Goal: Task Accomplishment & Management: Manage account settings

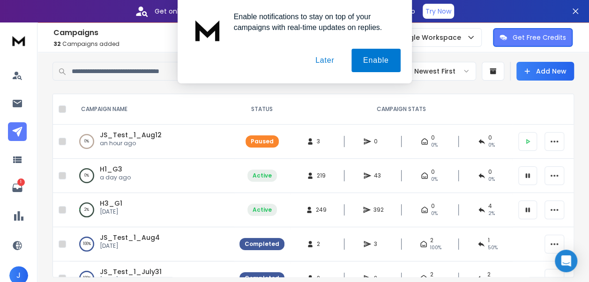
click at [73, 9] on div "Enable notifications to stay on top of your campaigns with real-time updates on…" at bounding box center [294, 41] width 589 height 83
click at [331, 55] on button "Later" at bounding box center [325, 60] width 42 height 23
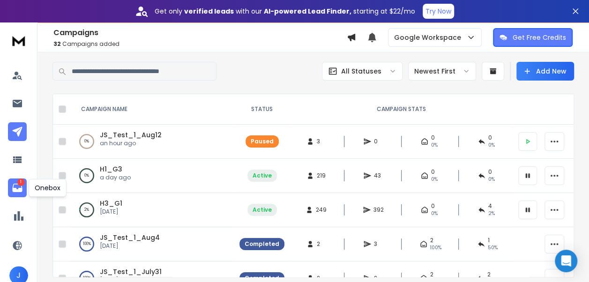
click at [20, 187] on icon at bounding box center [17, 187] width 11 height 11
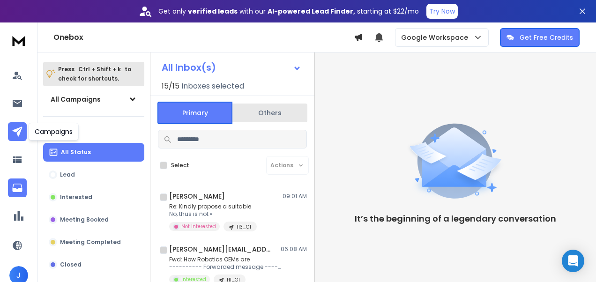
click at [20, 127] on icon at bounding box center [17, 131] width 11 height 11
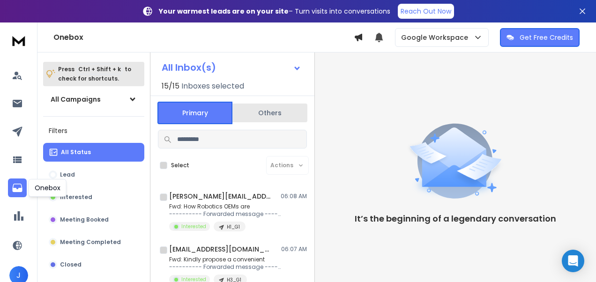
click at [14, 187] on icon at bounding box center [17, 187] width 11 height 11
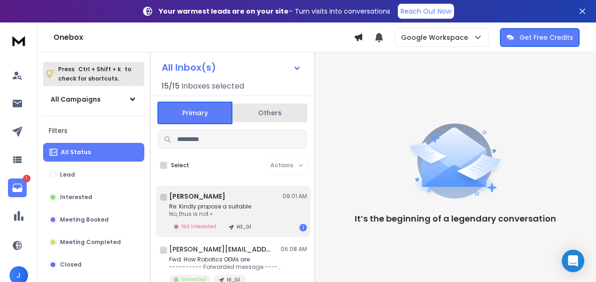
click at [258, 210] on div "Re: Kindly propose a suitable No, thus is not « Not Interested H3_G1 1" at bounding box center [238, 217] width 138 height 29
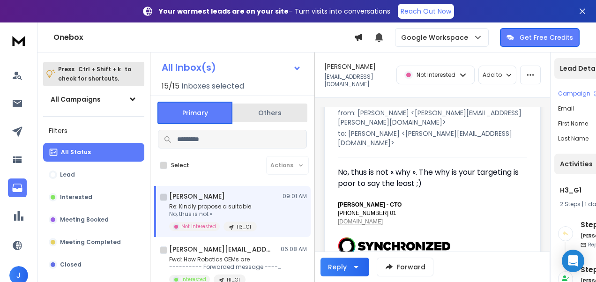
scroll to position [64, 0]
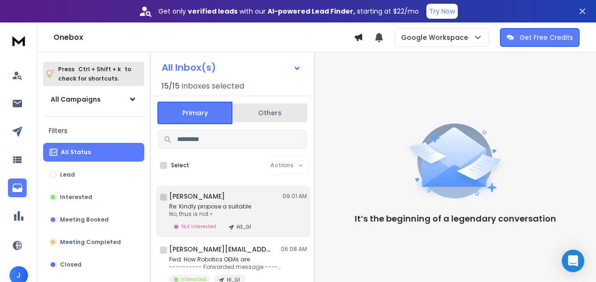
click at [249, 204] on p "Re: Kindly propose a suitable" at bounding box center [213, 207] width 88 height 8
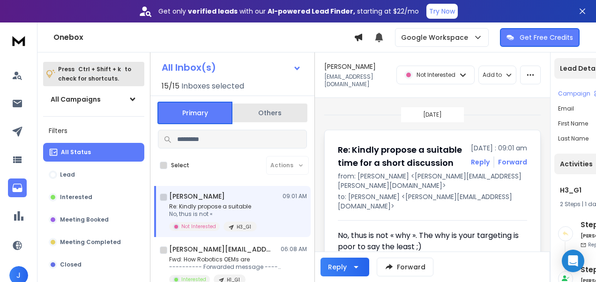
drag, startPoint x: 424, startPoint y: 177, endPoint x: 367, endPoint y: 99, distance: 96.3
click at [367, 99] on div "[PERSON_NAME] [PERSON_NAME] [PERSON_NAME][EMAIL_ADDRESS][PERSON_NAME][DOMAIN_NA…" at bounding box center [432, 194] width 235 height 282
